Goal: Navigation & Orientation: Find specific page/section

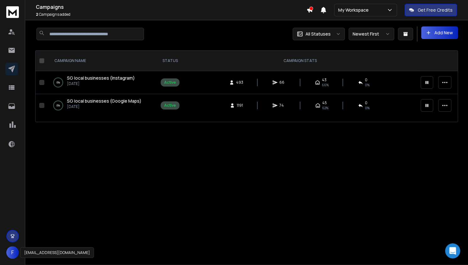
click at [11, 257] on span "F" at bounding box center [12, 252] width 13 height 13
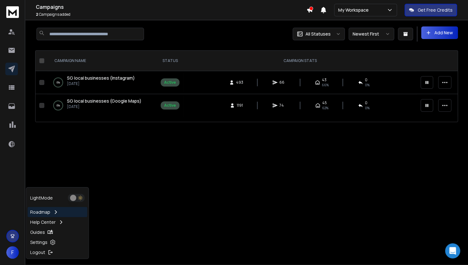
click at [81, 197] on icon at bounding box center [80, 197] width 5 height 5
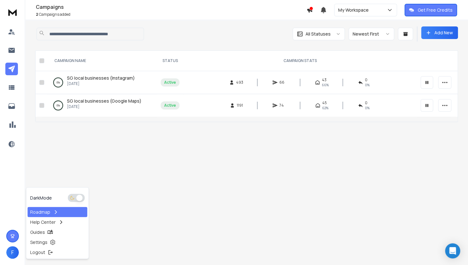
click at [188, 177] on div "Campaigns 2 Campaigns Added All Statuses Newest First Add New CAMPAIGN NAME STA…" at bounding box center [246, 158] width 423 height 265
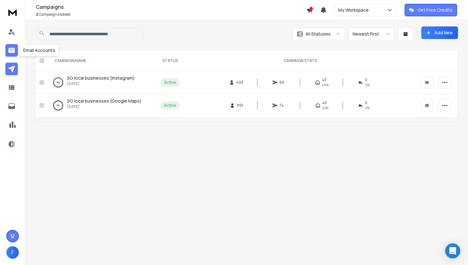
click at [9, 53] on icon at bounding box center [11, 50] width 6 height 5
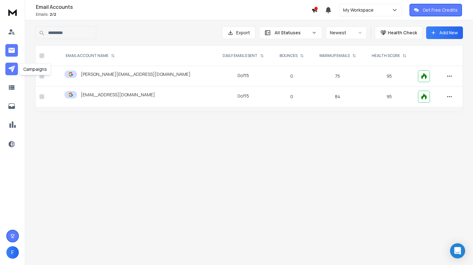
click at [10, 72] on icon at bounding box center [12, 69] width 8 height 8
